Goal: Find specific page/section: Find specific page/section

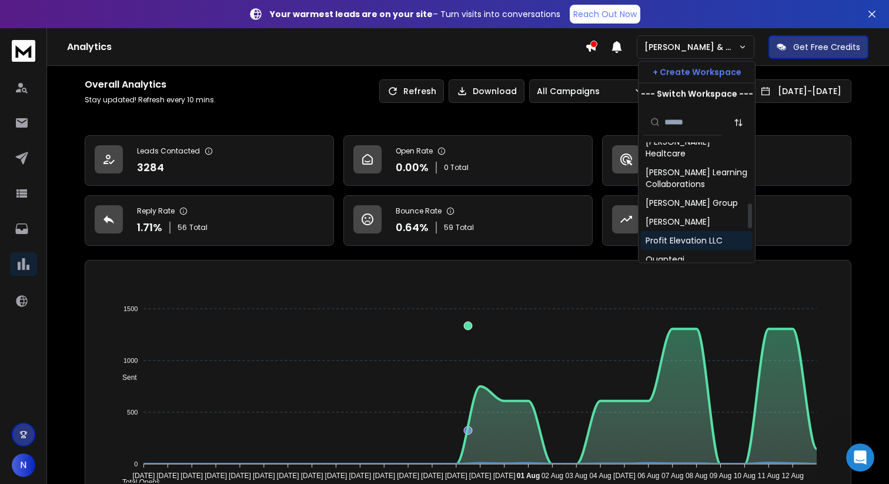
scroll to position [442, 0]
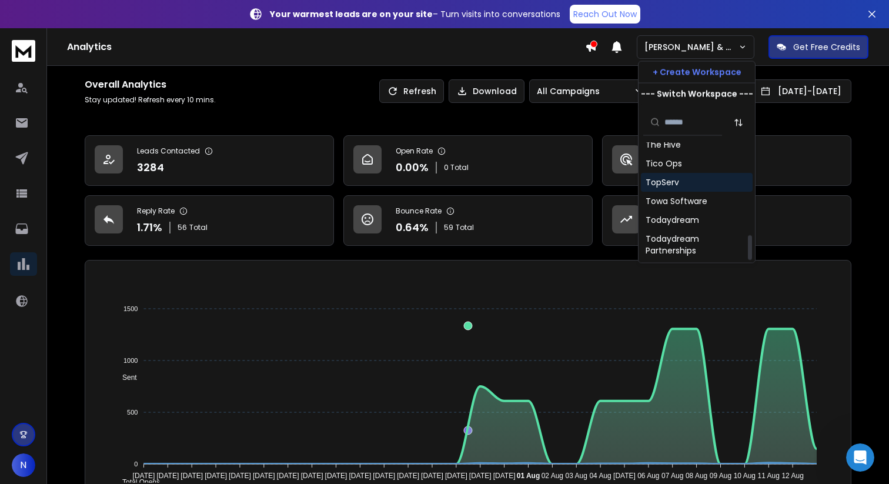
click at [663, 185] on div "TopServ" at bounding box center [663, 183] width 34 height 12
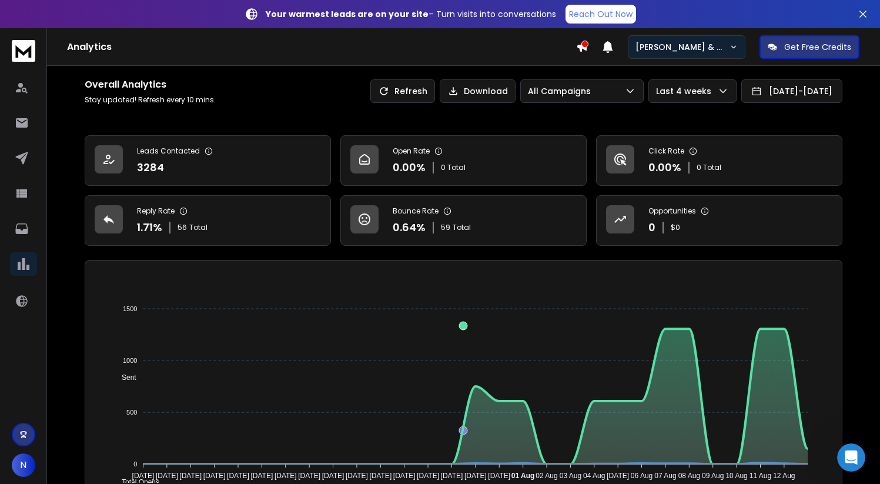
click at [669, 43] on p "[PERSON_NAME] & Associates" at bounding box center [683, 47] width 94 height 12
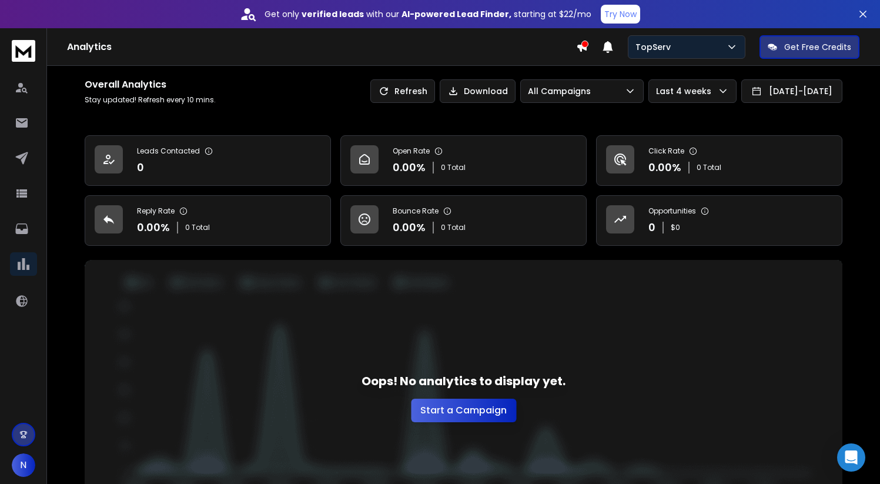
click at [665, 43] on p "TopServ" at bounding box center [656, 47] width 40 height 12
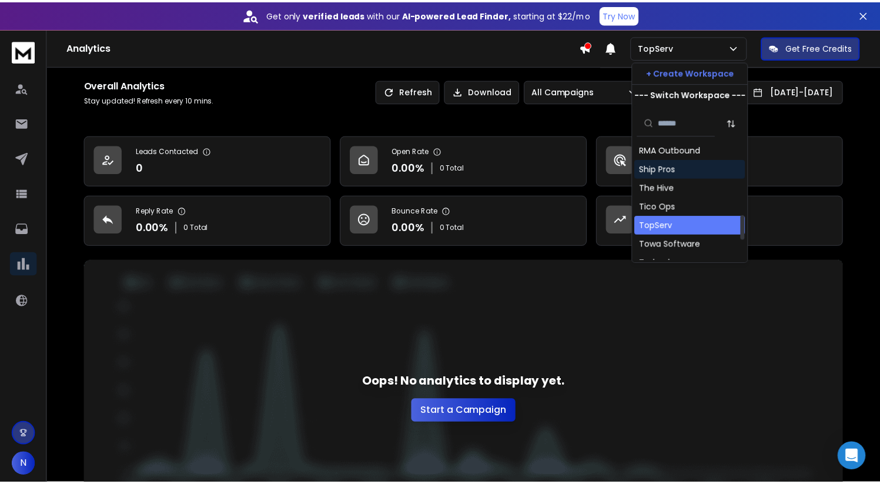
scroll to position [442, 0]
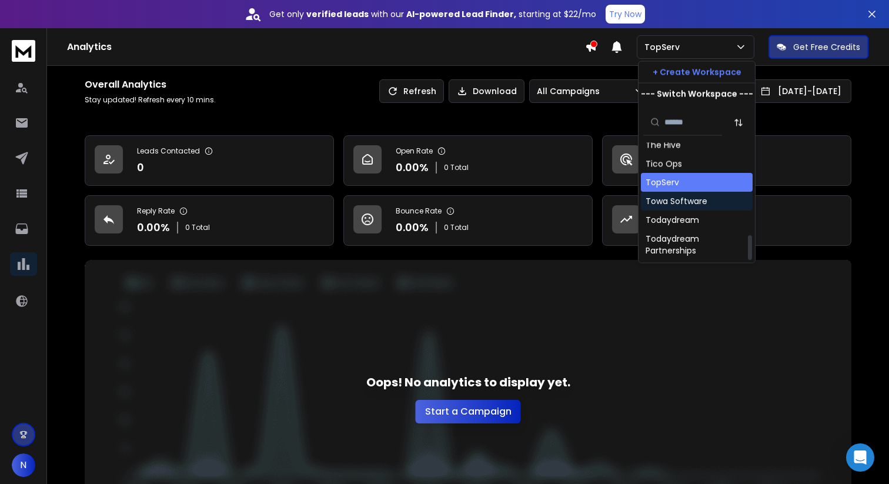
click at [679, 201] on div "Towa Software" at bounding box center [677, 202] width 62 height 12
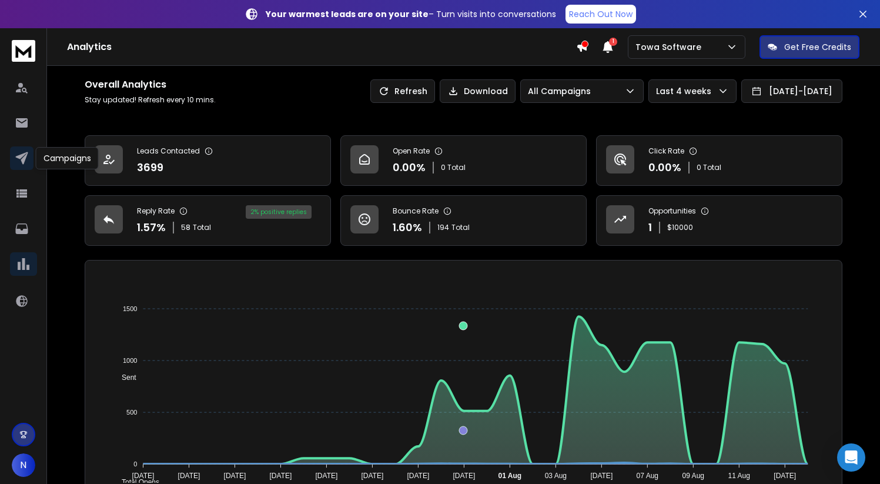
click at [24, 157] on icon at bounding box center [21, 158] width 12 height 12
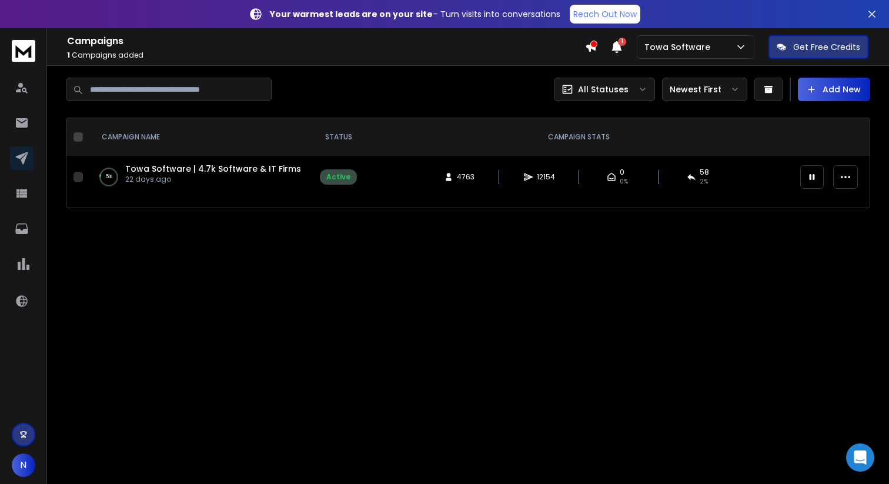
click at [221, 166] on span "Towa Software | 4.7k Software & IT Firms" at bounding box center [213, 169] width 176 height 12
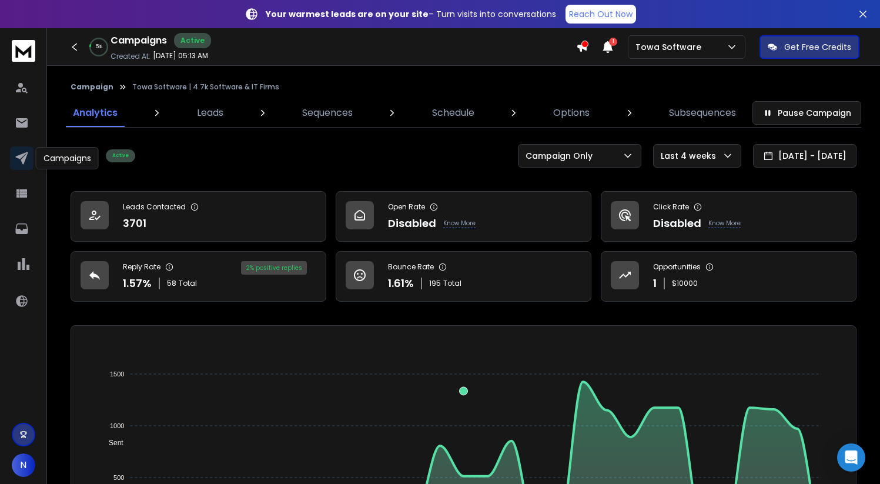
click at [23, 157] on icon at bounding box center [21, 158] width 12 height 12
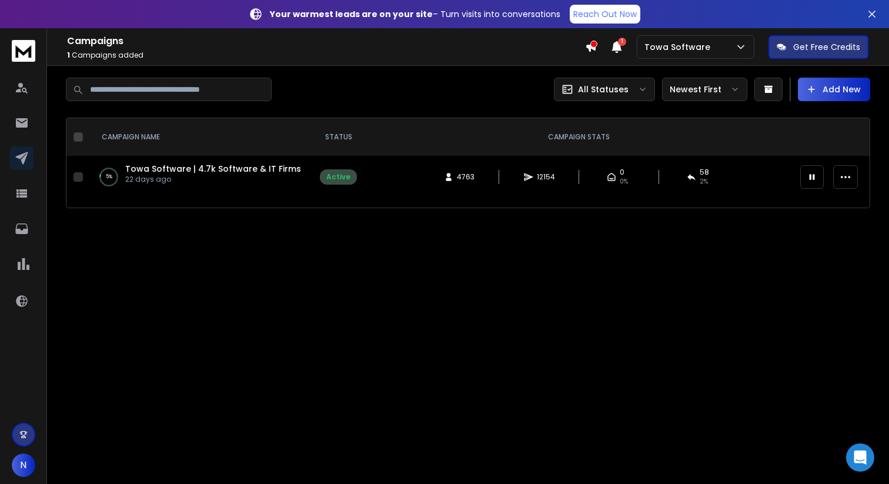
click at [248, 166] on span "Towa Software | 4.7k Software & IT Firms" at bounding box center [213, 169] width 176 height 12
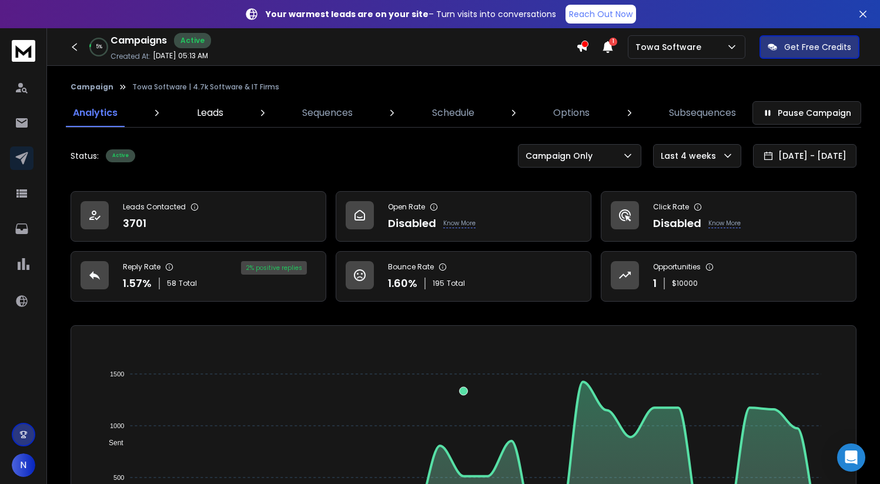
click at [221, 114] on p "Leads" at bounding box center [210, 113] width 26 height 14
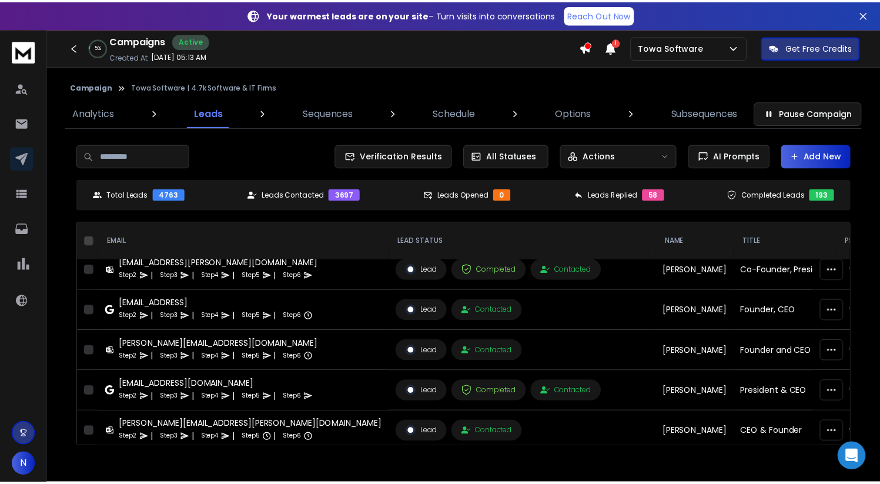
scroll to position [104, 0]
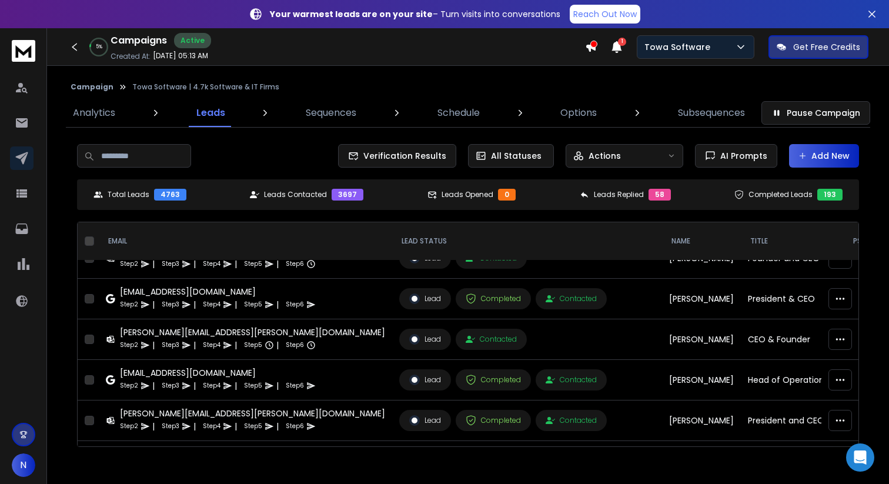
click at [696, 49] on p "Towa Software" at bounding box center [680, 47] width 71 height 12
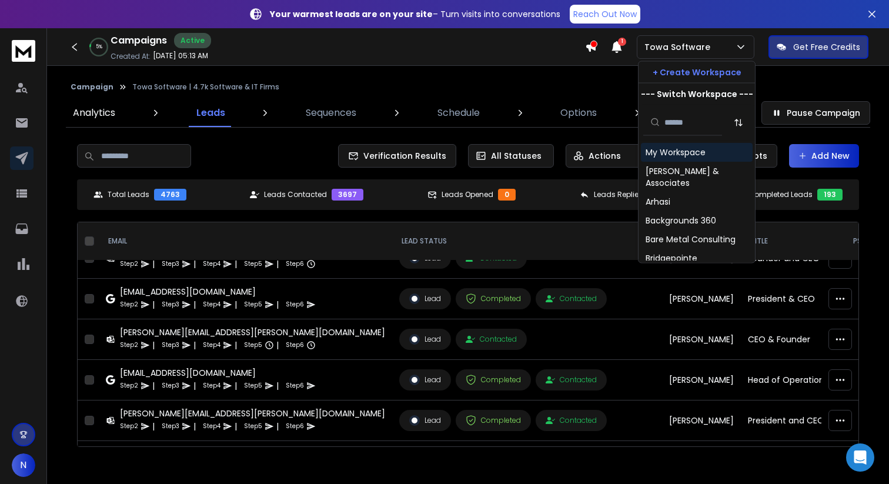
click at [82, 115] on p "Analytics" at bounding box center [94, 113] width 42 height 14
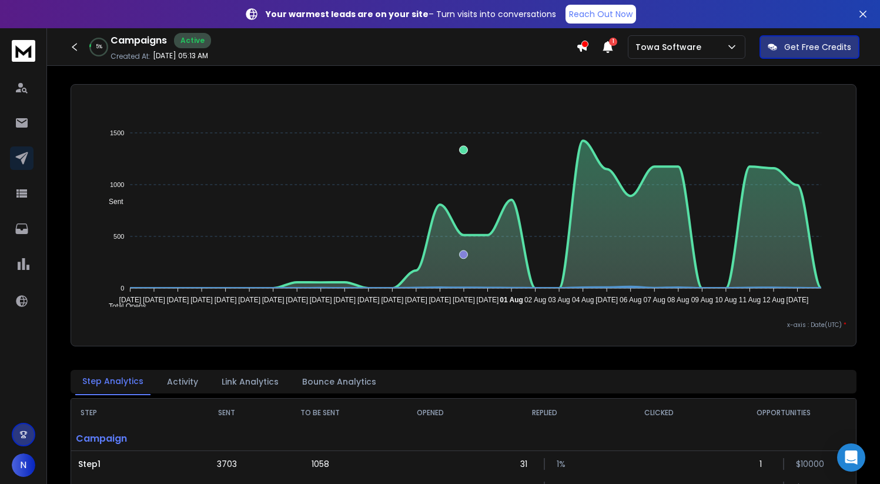
scroll to position [493, 0]
